Goal: Navigation & Orientation: Go to known website

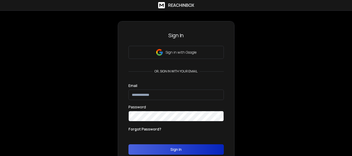
click at [273, 79] on div "Welcome to ReachInbox 10x your leads, meetings and deals. Sign In Sign in with …" at bounding box center [176, 99] width 352 height 156
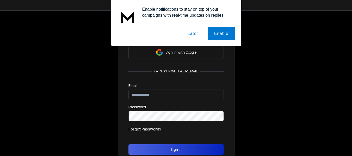
drag, startPoint x: 296, startPoint y: 83, endPoint x: 293, endPoint y: 82, distance: 3.4
click at [294, 82] on div "Welcome to ReachInbox 10x your leads, meetings and deals. Sign In Sign in with …" at bounding box center [176, 99] width 352 height 156
click at [232, 75] on div "Sign In Sign in with Google or, sign in with your email Email Password Forgot P…" at bounding box center [176, 99] width 117 height 156
click at [197, 37] on button "Later" at bounding box center [192, 33] width 23 height 13
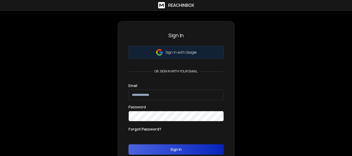
click at [178, 50] on p "Sign in with Google" at bounding box center [181, 52] width 31 height 5
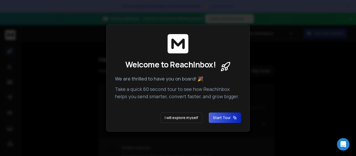
click at [266, 73] on div at bounding box center [178, 78] width 356 height 156
